Goal: Task Accomplishment & Management: Manage account settings

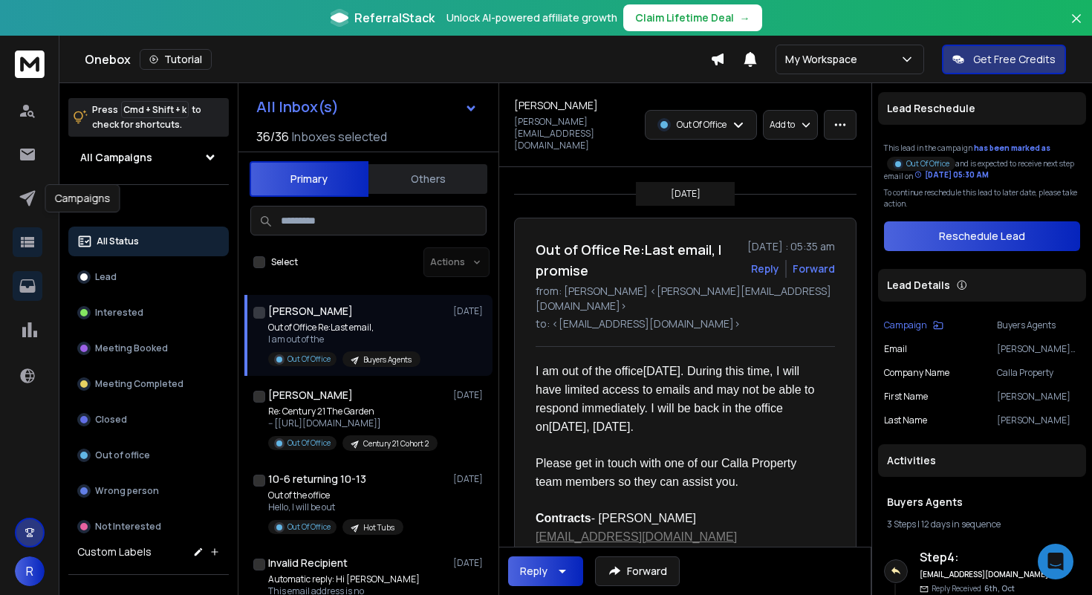
scroll to position [183, 0]
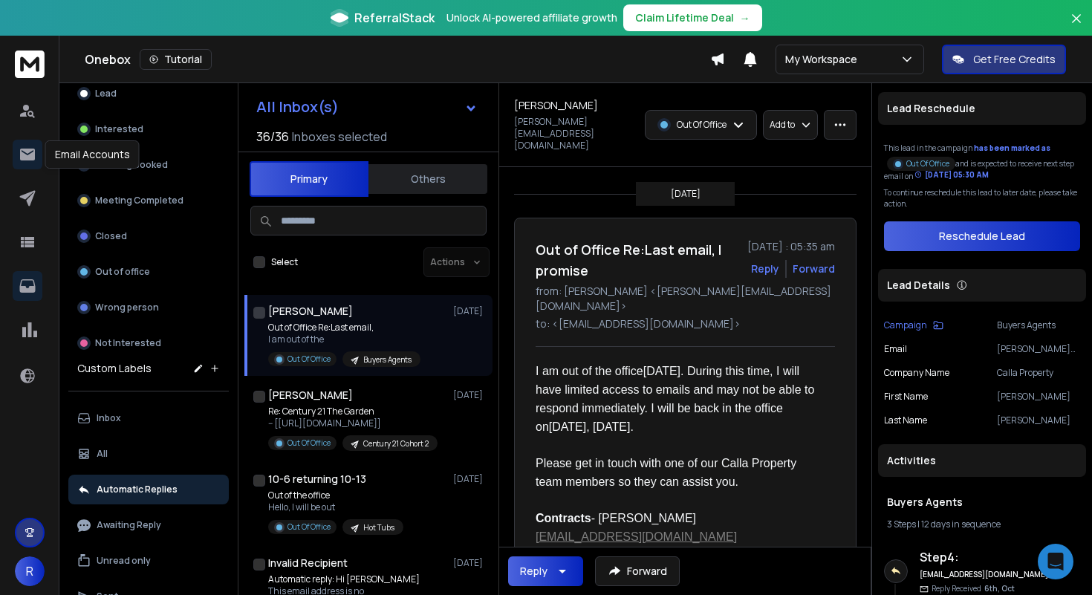
click at [27, 156] on icon at bounding box center [27, 155] width 15 height 12
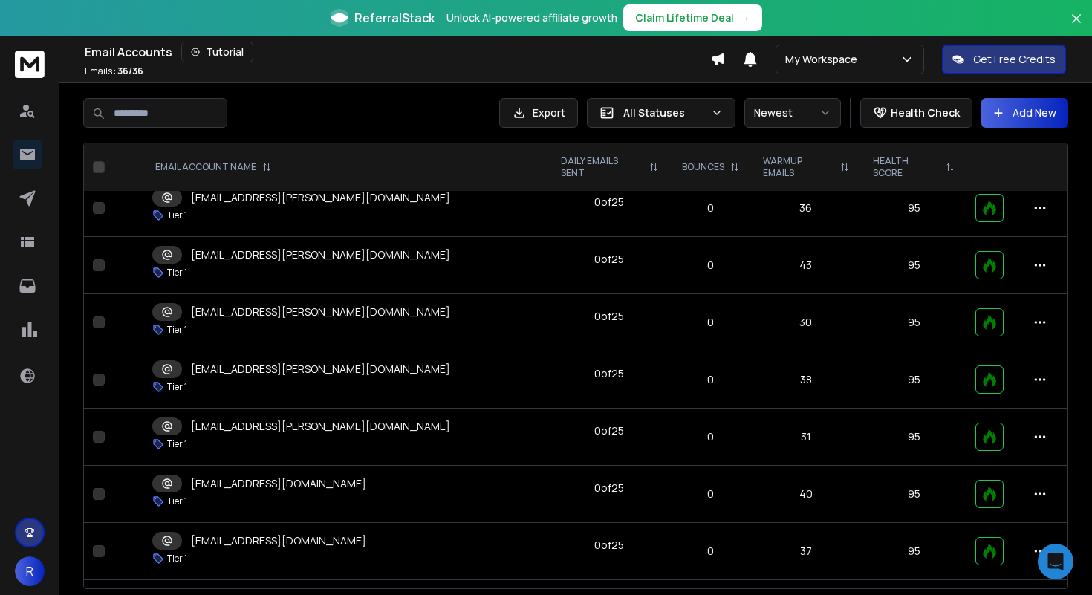
scroll to position [1674, 0]
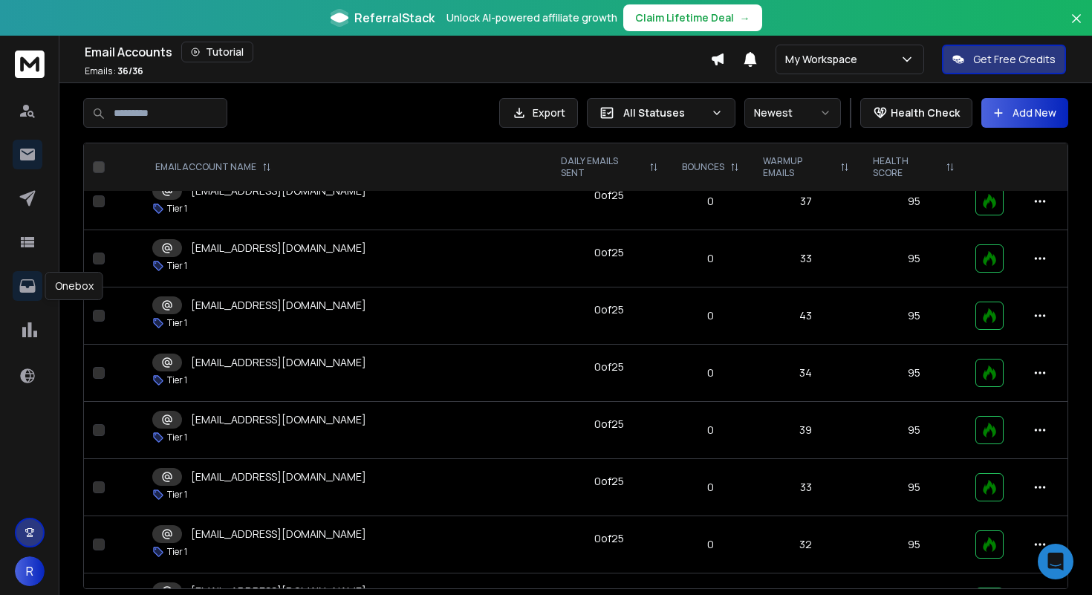
click at [28, 280] on icon at bounding box center [28, 286] width 18 height 18
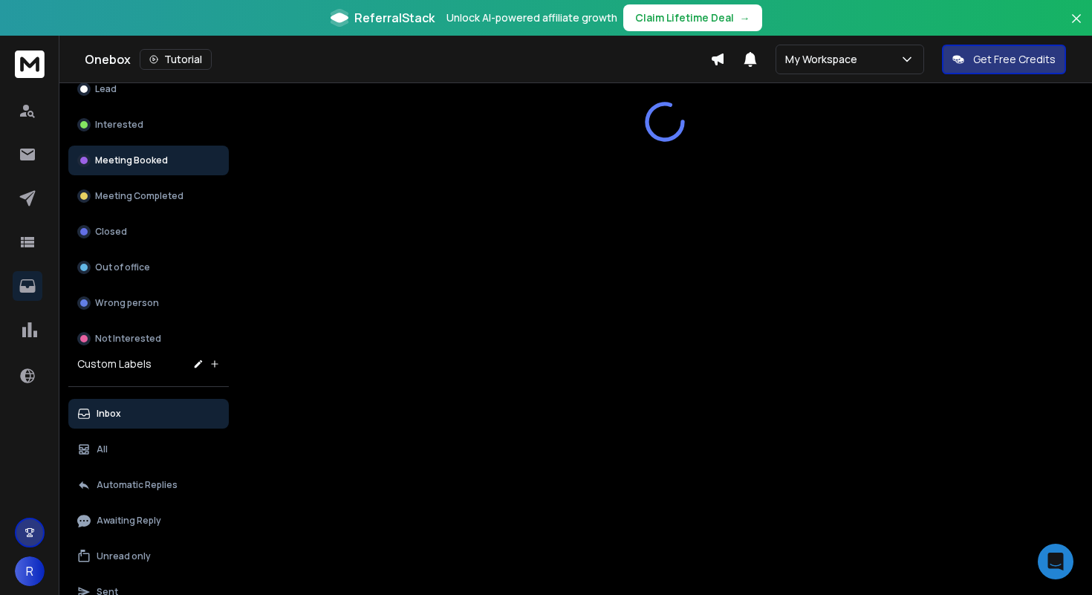
scroll to position [295, 0]
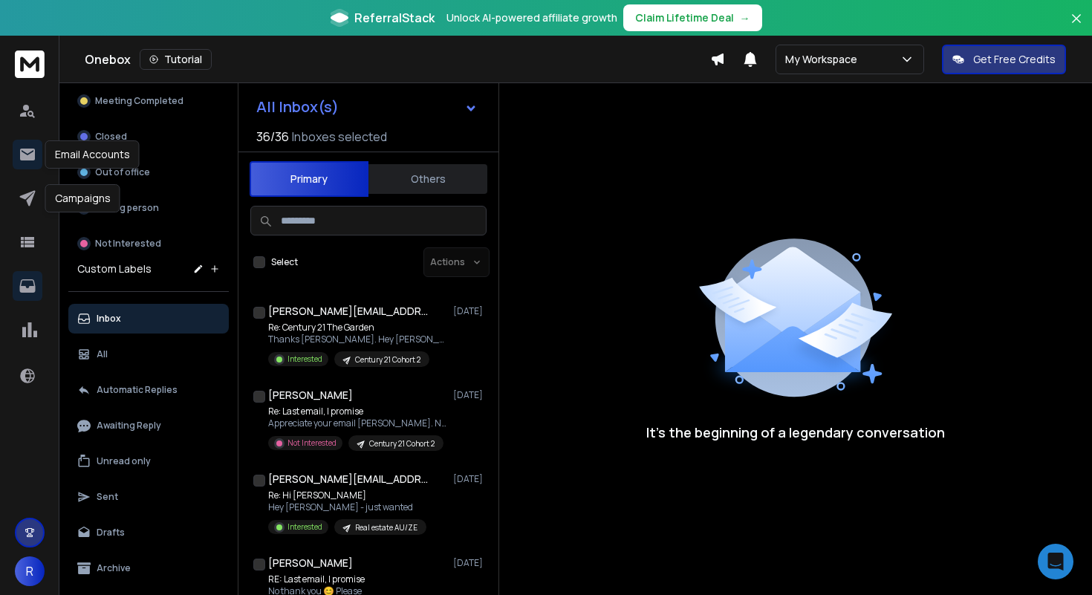
click at [30, 160] on icon at bounding box center [28, 155] width 18 height 18
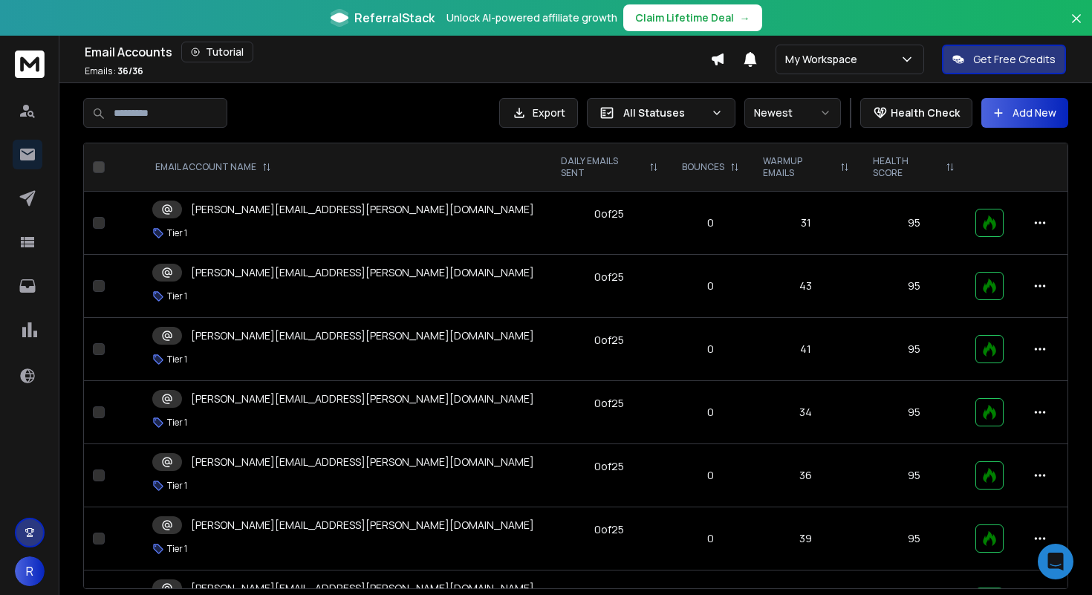
click at [301, 214] on p "[PERSON_NAME][EMAIL_ADDRESS][PERSON_NAME][DOMAIN_NAME]" at bounding box center [362, 209] width 343 height 15
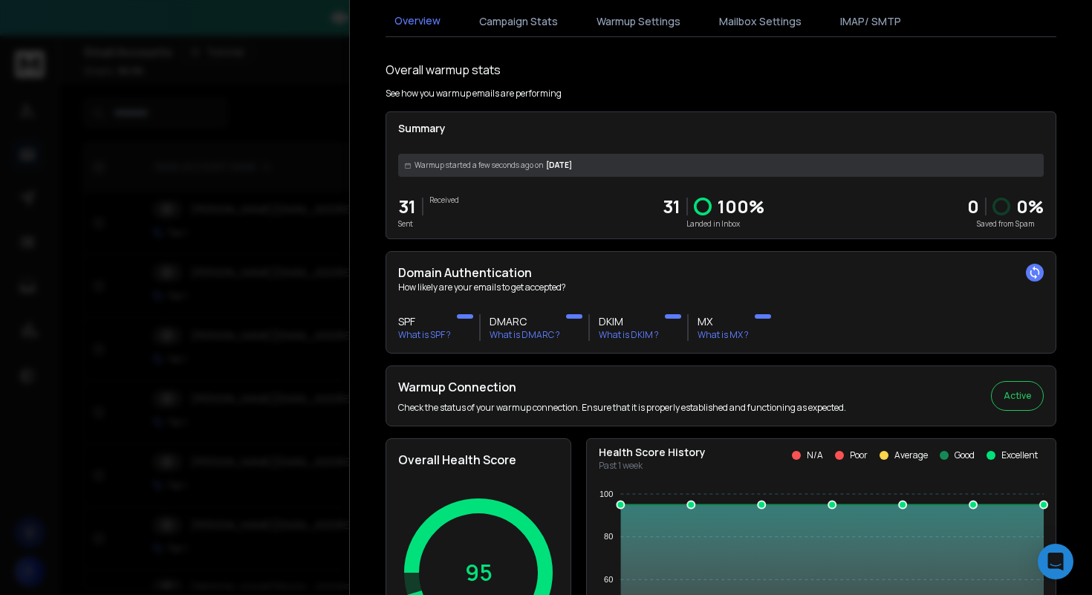
scroll to position [584, 0]
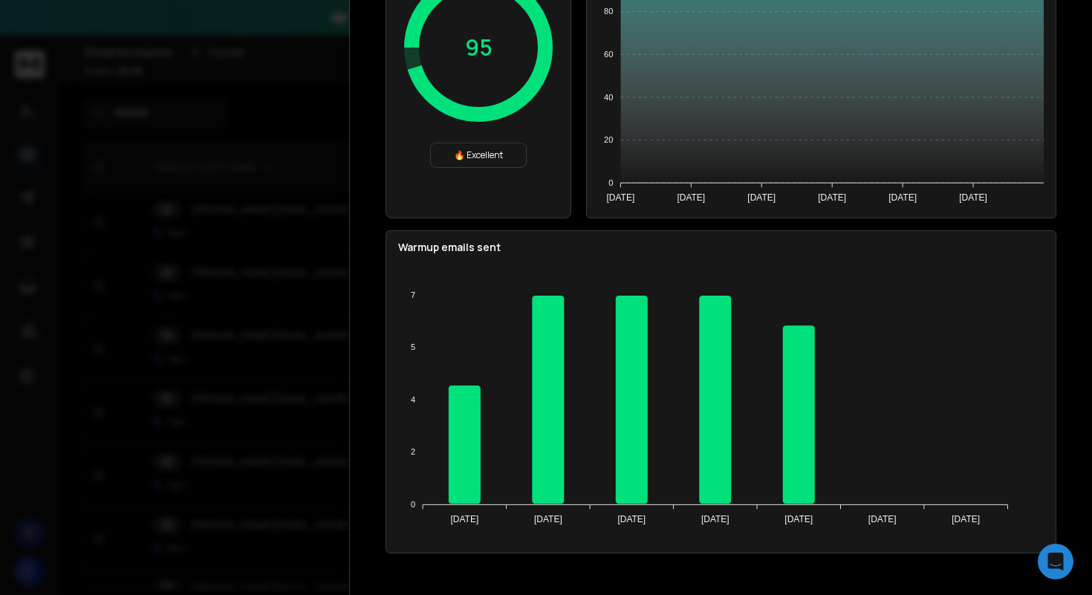
click at [224, 208] on div at bounding box center [546, 297] width 1092 height 595
